Goal: Navigation & Orientation: Find specific page/section

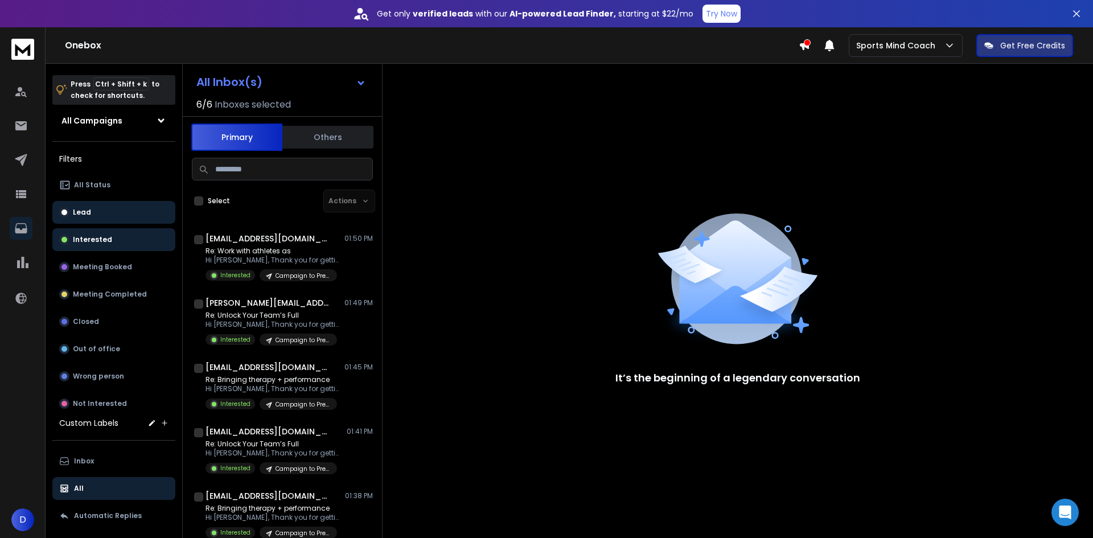
scroll to position [116, 0]
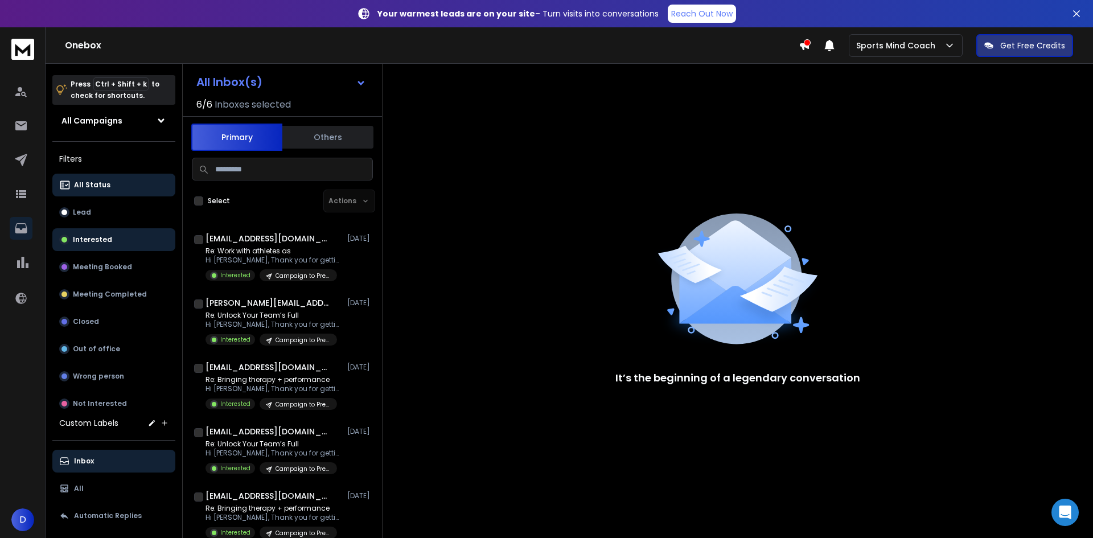
click at [133, 245] on button "Interested" at bounding box center [113, 239] width 123 height 23
click at [125, 182] on button "All Status" at bounding box center [113, 185] width 123 height 23
click at [25, 262] on icon at bounding box center [22, 262] width 17 height 17
